Goal: Task Accomplishment & Management: Use online tool/utility

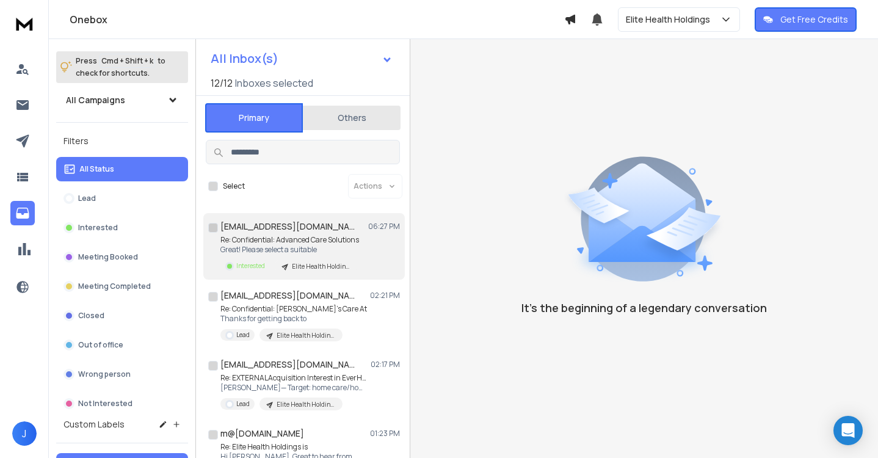
click at [308, 240] on p "Re: Confidential: Advanced Care Solutions" at bounding box center [289, 240] width 139 height 10
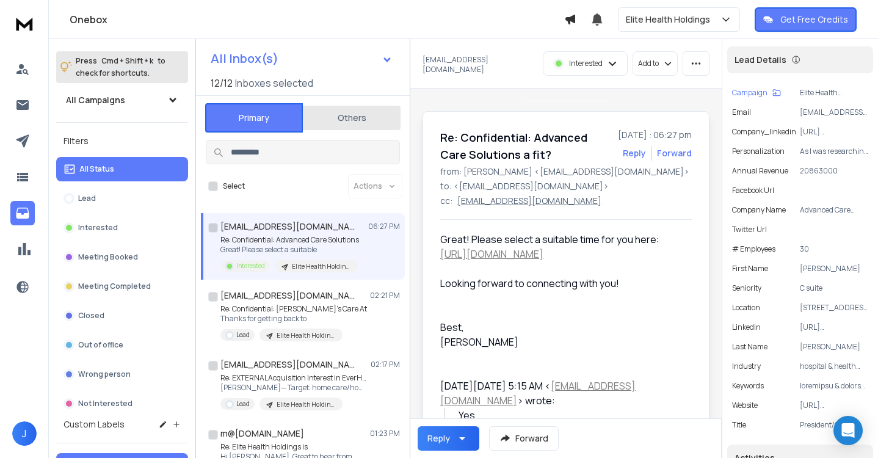
scroll to position [18, 0]
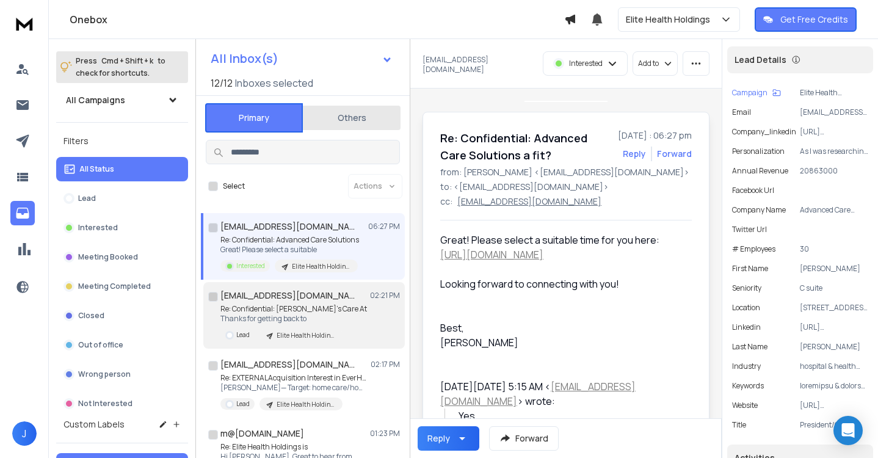
click at [336, 323] on div "Re: Confidential: [PERSON_NAME]'s Care At Thanks for getting back to Lead Elite…" at bounding box center [293, 322] width 146 height 37
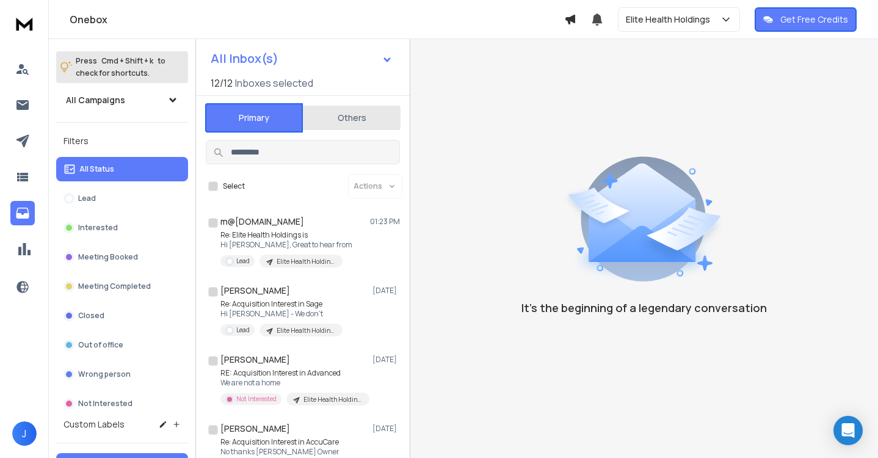
scroll to position [0, 0]
